Goal: Navigation & Orientation: Find specific page/section

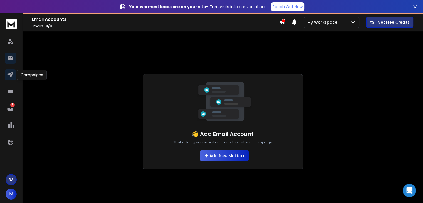
click at [7, 71] on link at bounding box center [10, 74] width 11 height 11
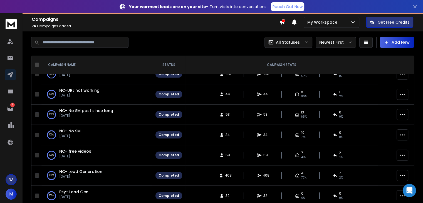
scroll to position [83, 0]
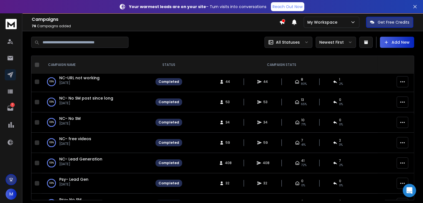
click at [77, 139] on span "NC- free videos" at bounding box center [75, 139] width 32 height 6
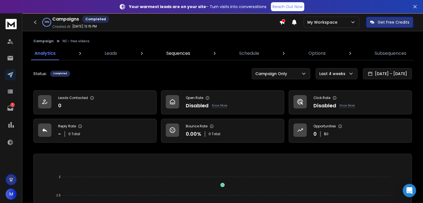
click at [175, 53] on p "Sequences" at bounding box center [178, 53] width 24 height 7
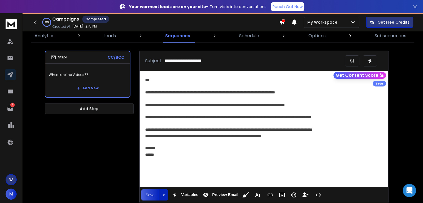
scroll to position [25, 0]
